Goal: Communication & Community: Answer question/provide support

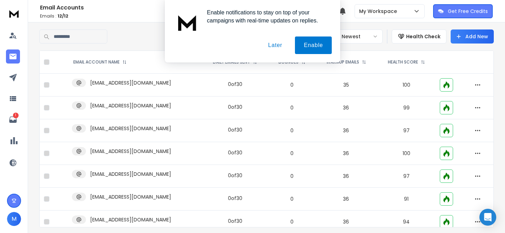
click at [276, 45] on button "Later" at bounding box center [275, 45] width 32 height 18
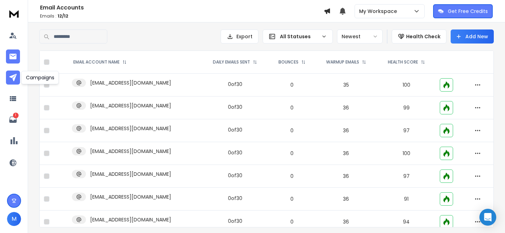
click at [11, 74] on icon at bounding box center [13, 77] width 8 height 8
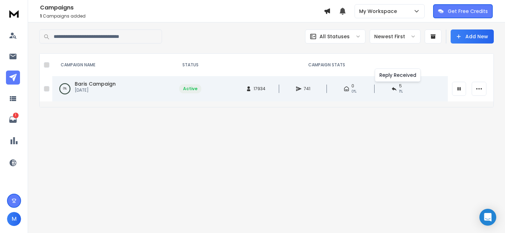
click at [398, 87] on div "5 1 %" at bounding box center [398, 88] width 21 height 11
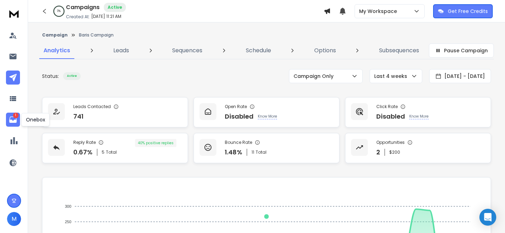
click at [13, 121] on icon at bounding box center [12, 119] width 7 height 6
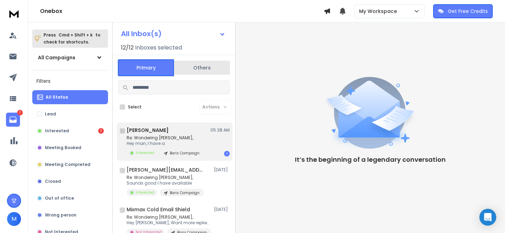
click at [156, 143] on p "Hey man, I have a" at bounding box center [164, 143] width 77 height 6
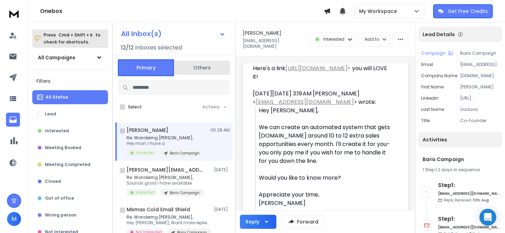
scroll to position [112, 0]
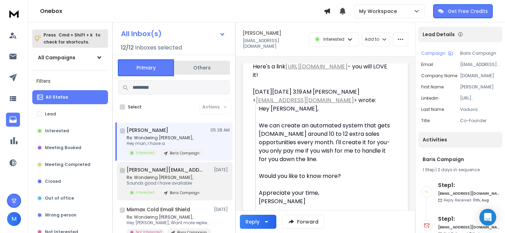
click at [156, 187] on div "Re: Wondering Stephen, Sounds good I have available Interested Baris Campaign" at bounding box center [164, 184] width 77 height 21
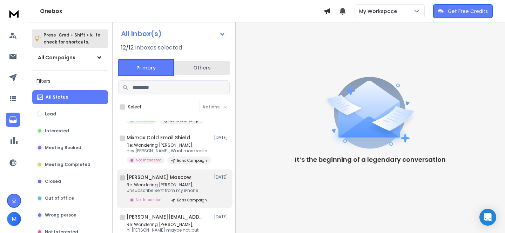
scroll to position [72, 0]
click at [155, 192] on p "Unsubscribe Sent from my iPhone" at bounding box center [168, 190] width 84 height 6
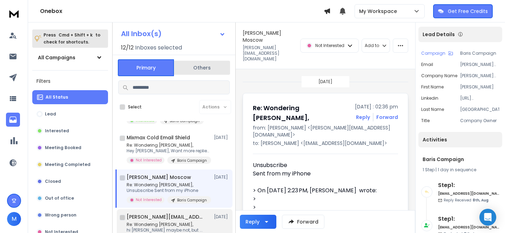
click at [157, 221] on p "Re: Wondering Travis," at bounding box center [168, 224] width 84 height 6
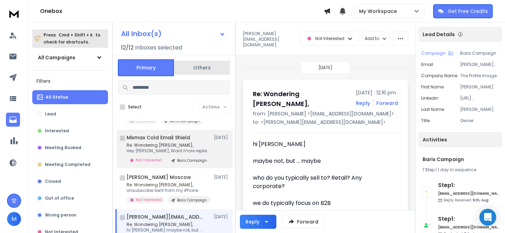
click at [156, 147] on p "Re: Wondering Xavier," at bounding box center [168, 145] width 84 height 6
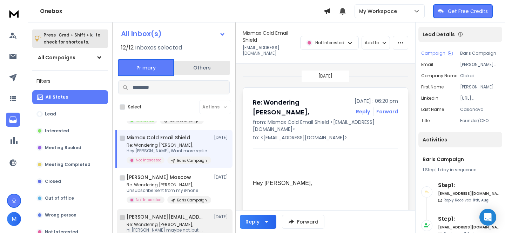
click at [154, 222] on p "Re: Wondering Travis," at bounding box center [168, 224] width 84 height 6
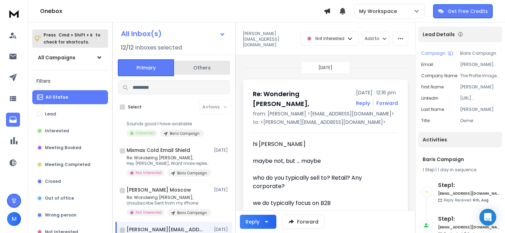
scroll to position [52, 0]
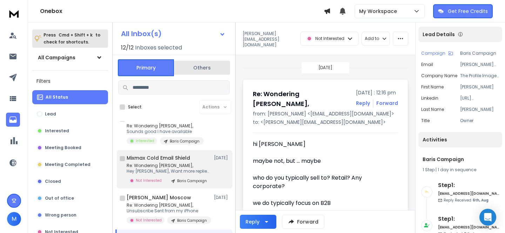
click at [172, 161] on h1 "Mixmax Cold Email Shield" at bounding box center [157, 157] width 63 height 7
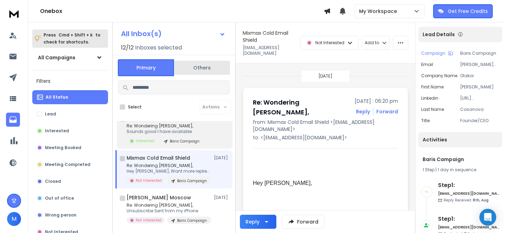
click at [163, 127] on p "Re: Wondering Stephen," at bounding box center [164, 126] width 77 height 6
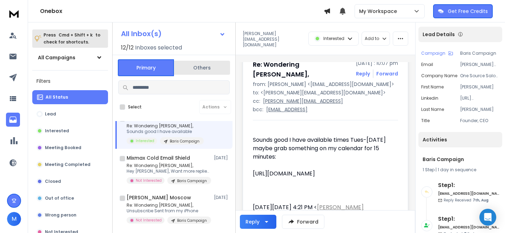
scroll to position [30, 0]
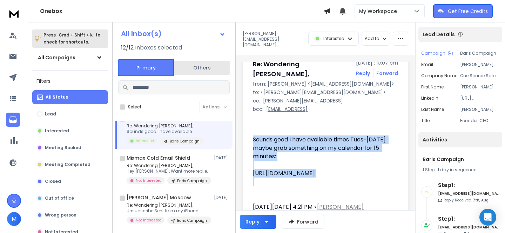
drag, startPoint x: 253, startPoint y: 132, endPoint x: 295, endPoint y: 187, distance: 69.9
copy div "Sounds good I have available times Tues-Fri this week maybe grab something on m…"
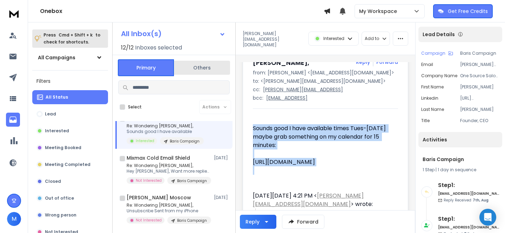
copy div "Sounds good I have available times Tues-Fri this week maybe grab something on m…"
click at [284, 149] on div at bounding box center [322, 153] width 139 height 8
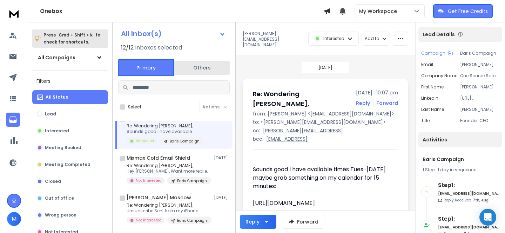
scroll to position [0, 0]
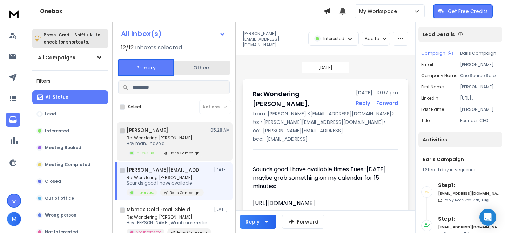
click at [145, 133] on h1 "Sebastian Vaduva" at bounding box center [147, 129] width 42 height 7
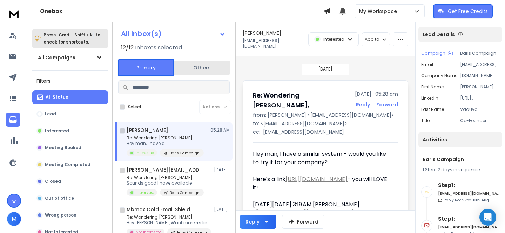
click at [364, 101] on button "Reply" at bounding box center [363, 104] width 14 height 7
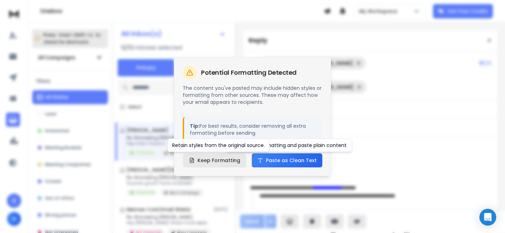
click at [235, 161] on button "Keep Formatting" at bounding box center [214, 160] width 63 height 14
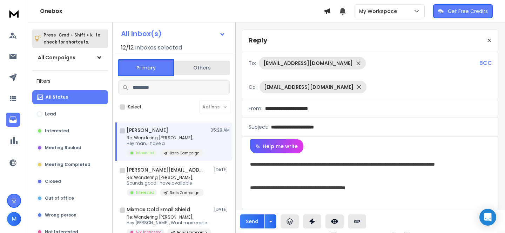
click at [254, 223] on button "Send" at bounding box center [252, 221] width 25 height 14
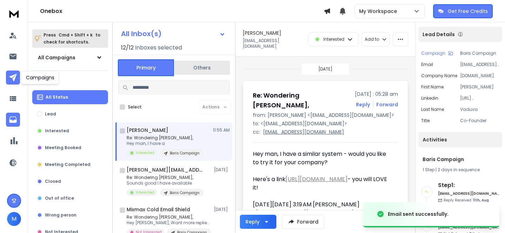
click at [11, 73] on link at bounding box center [13, 77] width 14 height 14
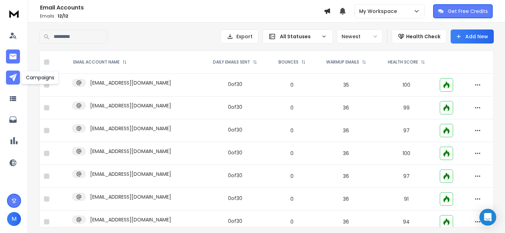
click at [12, 75] on icon at bounding box center [13, 77] width 8 height 8
